Goal: Task Accomplishment & Management: Use online tool/utility

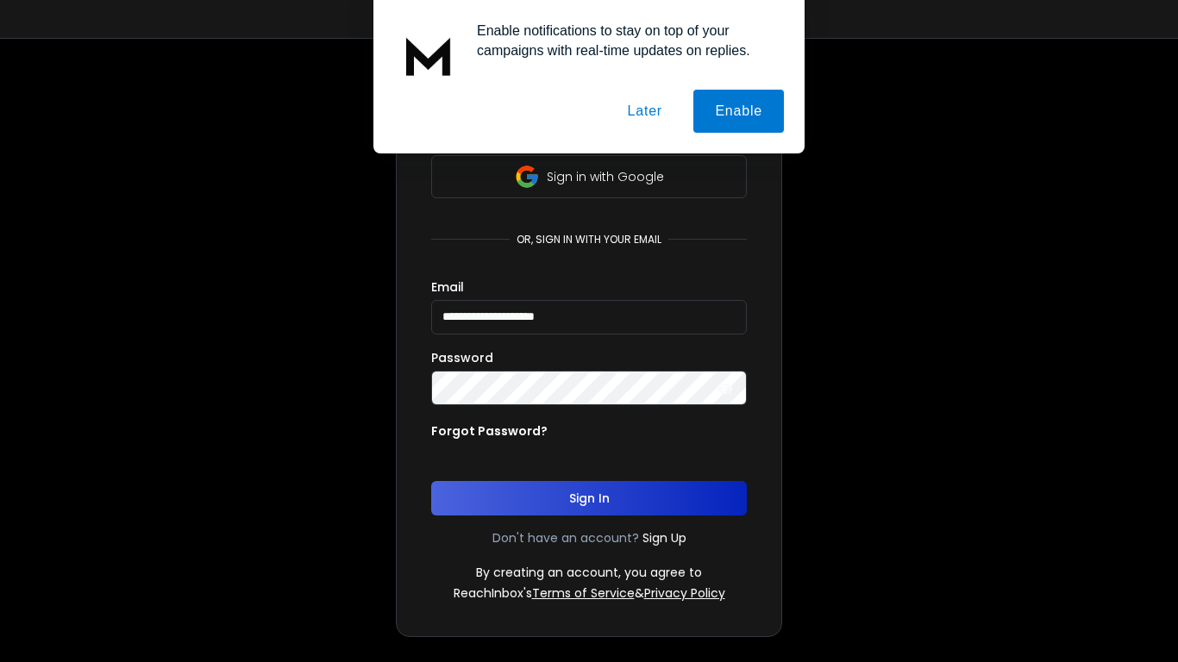
type input "**********"
click at [589, 498] on button "Sign In" at bounding box center [589, 498] width 316 height 34
